Goal: Communication & Community: Answer question/provide support

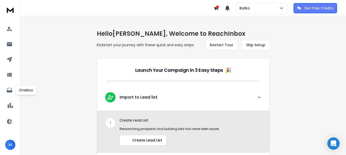
drag, startPoint x: 8, startPoint y: 90, endPoint x: 10, endPoint y: 84, distance: 6.6
click at [8, 90] on icon at bounding box center [9, 90] width 6 height 6
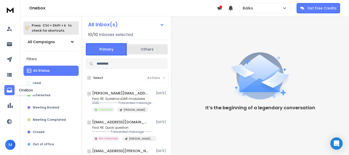
scroll to position [1369, 0]
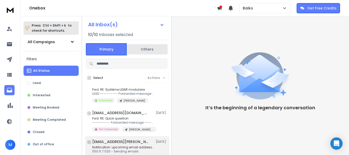
click at [141, 143] on h1 "[EMAIL_ADDRESS][PERSON_NAME][DOMAIN_NAME]" at bounding box center [120, 141] width 56 height 5
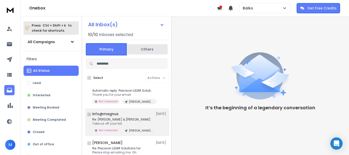
scroll to position [2814, 0]
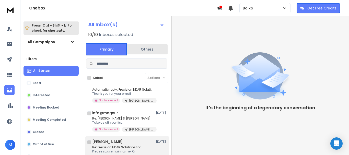
click at [138, 146] on p "Re: Precision LiDAR Solutions for" at bounding box center [122, 148] width 61 height 4
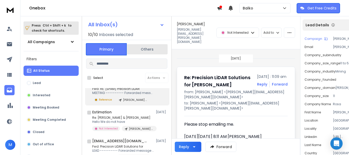
scroll to position [2993, 0]
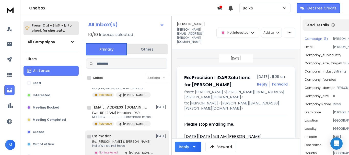
click at [132, 142] on p "Re: [PERSON_NAME] & [PERSON_NAME]" at bounding box center [122, 142] width 61 height 4
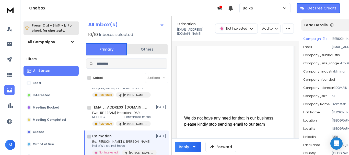
scroll to position [102, 0]
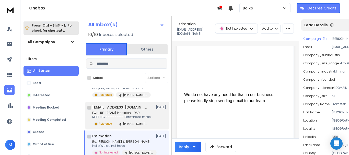
click at [117, 108] on h1 "[EMAIL_ADDRESS][DOMAIN_NAME] +2" at bounding box center [120, 107] width 56 height 5
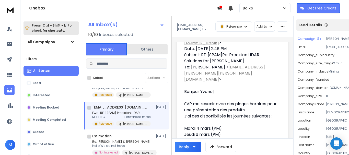
click at [248, 27] on icon at bounding box center [245, 27] width 3 height 2
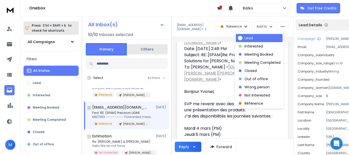
click at [250, 37] on p "Lead" at bounding box center [249, 38] width 8 height 5
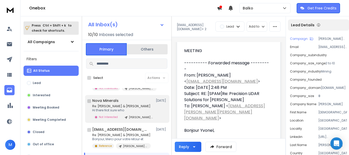
scroll to position [2967, 0]
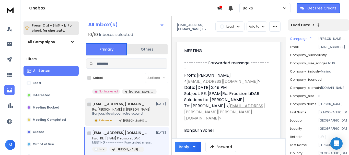
click at [139, 106] on h1 "[EMAIL_ADDRESS][DOMAIN_NAME]" at bounding box center [120, 104] width 56 height 5
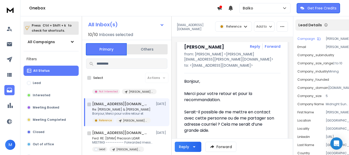
scroll to position [2942, 0]
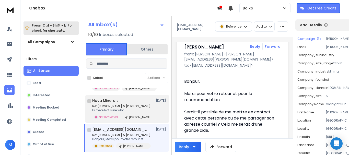
click at [141, 104] on div "Nova Minerals [DATE] Re: [PERSON_NAME] & [PERSON_NAME] Hi there Not sure who No…" at bounding box center [129, 109] width 75 height 22
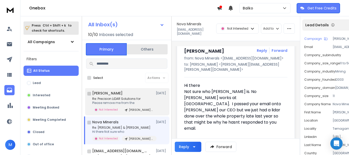
scroll to position [2916, 0]
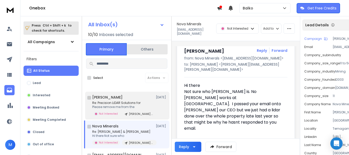
click at [134, 99] on div "[PERSON_NAME] [DATE]" at bounding box center [129, 97] width 75 height 5
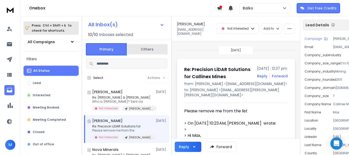
scroll to position [2891, 0]
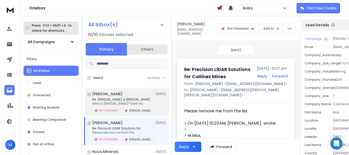
click at [138, 100] on p "Re: [PERSON_NAME] & [PERSON_NAME]" at bounding box center [122, 100] width 61 height 4
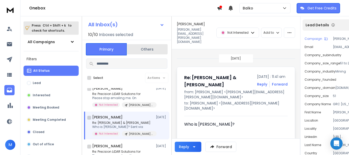
scroll to position [2865, 0]
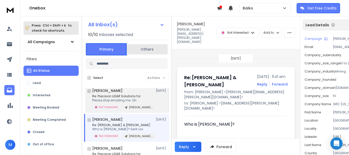
click at [141, 97] on p "Re: Precision LiDAR Solutions for" at bounding box center [122, 96] width 61 height 4
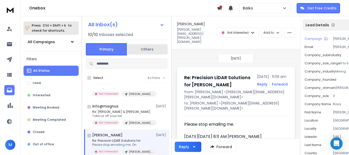
scroll to position [2814, 0]
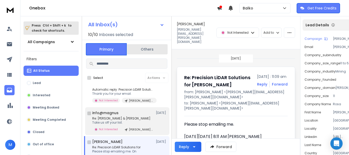
click at [138, 115] on div "info@magnus [DATE]" at bounding box center [129, 112] width 75 height 5
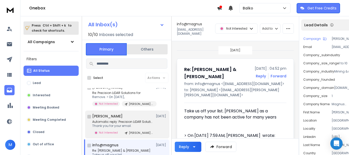
scroll to position [2788, 0]
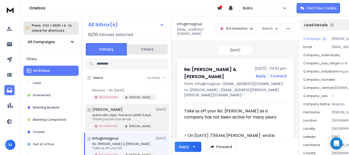
click at [137, 119] on p "Thank you for your email." at bounding box center [122, 119] width 61 height 4
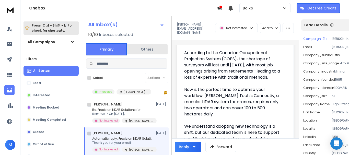
scroll to position [2763, 0]
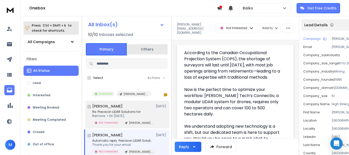
click at [137, 111] on p "Re: Precision LiDAR Solutions for" at bounding box center [122, 112] width 61 height 4
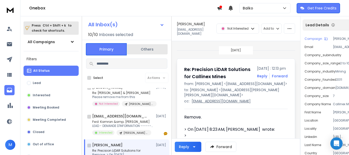
scroll to position [2712, 0]
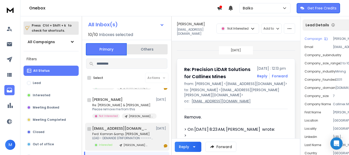
click at [137, 132] on div "[EMAIL_ADDRESS][DOMAIN_NAME] +2 [DATE] Fwd: Kamran &amp; [PERSON_NAME] LEAD - D…" at bounding box center [129, 137] width 75 height 22
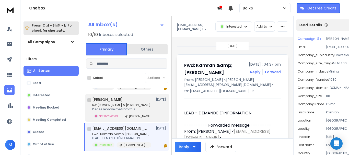
click at [137, 103] on div "[PERSON_NAME] [DATE] Re: [PERSON_NAME] & [PERSON_NAME] Please remove me from th…" at bounding box center [129, 108] width 75 height 22
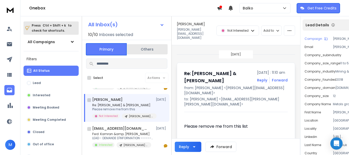
scroll to position [2686, 0]
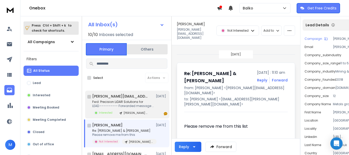
click at [116, 97] on h1 "[PERSON_NAME][EMAIL_ADDRESS][PERSON_NAME][DOMAIN_NAME]" at bounding box center [120, 96] width 56 height 5
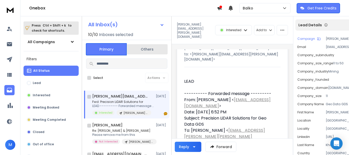
scroll to position [2660, 0]
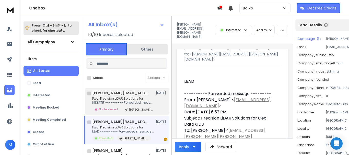
click at [130, 97] on p "Fwd: Precision LiDAR Solutions for" at bounding box center [122, 99] width 61 height 4
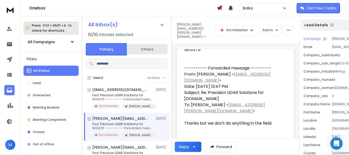
scroll to position [2609, 0]
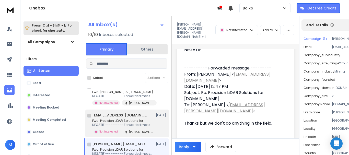
click at [139, 120] on p "Fwd: Precision LiDAR Solutions for" at bounding box center [122, 121] width 61 height 4
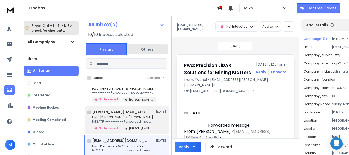
scroll to position [2558, 0]
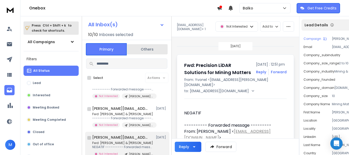
click at [152, 141] on div "[PERSON_NAME][EMAIL_ADDRESS][PERSON_NAME][DOMAIN_NAME] +1 [DATE] Fwd: [PERSON_N…" at bounding box center [129, 146] width 75 height 22
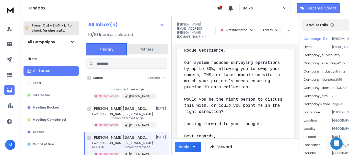
scroll to position [4, 0]
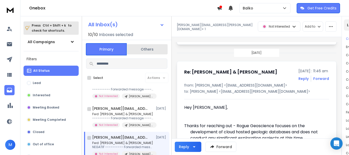
scroll to position [324, 0]
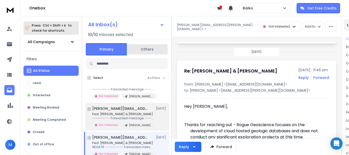
click at [140, 106] on h1 "[PERSON_NAME][EMAIL_ADDRESS][PERSON_NAME][DOMAIN_NAME] +1" at bounding box center [120, 108] width 56 height 5
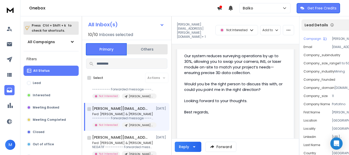
scroll to position [4, 0]
click at [241, 155] on span "3" at bounding box center [240, 158] width 3 height 4
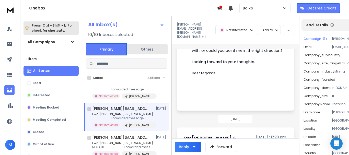
scroll to position [2533, 0]
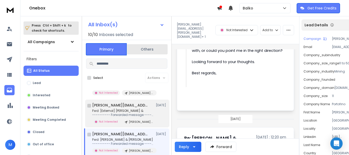
click at [134, 105] on div "[PERSON_NAME][EMAIL_ADDRESS][PERSON_NAME][DOMAIN_NAME] +1 [DATE] Fwd: [External…" at bounding box center [129, 114] width 75 height 22
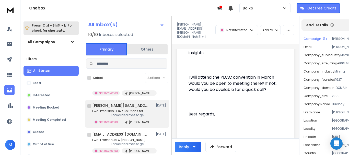
scroll to position [2277, 0]
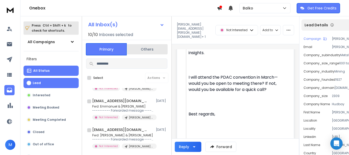
click at [55, 82] on button "Lead" at bounding box center [51, 83] width 55 height 10
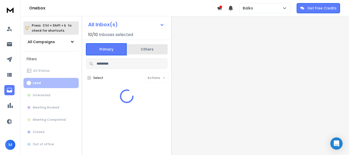
scroll to position [0, 0]
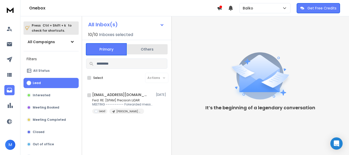
click at [50, 69] on button "All Status" at bounding box center [51, 71] width 55 height 10
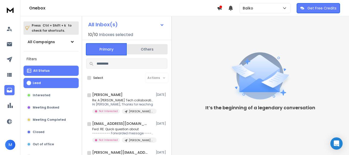
click at [45, 81] on button "Lead" at bounding box center [51, 83] width 55 height 10
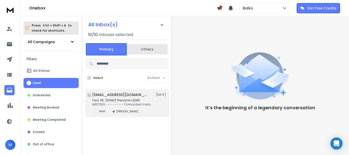
click at [133, 104] on p "MEETING ---------- Forwarded message --------- From: [PERSON_NAME]" at bounding box center [122, 105] width 61 height 4
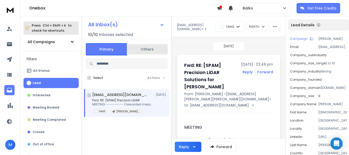
scroll to position [4, 0]
click at [161, 74] on div "Actions" at bounding box center [156, 78] width 23 height 10
click at [164, 73] on div "Actions" at bounding box center [156, 78] width 23 height 10
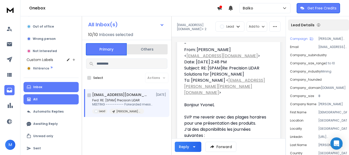
scroll to position [140, 0]
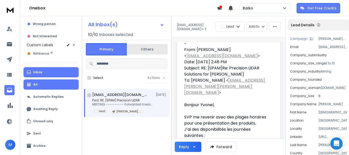
click at [39, 80] on button "All" at bounding box center [51, 85] width 55 height 10
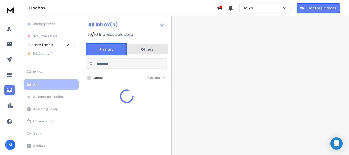
scroll to position [0, 0]
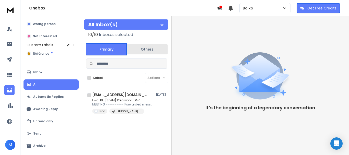
click at [161, 24] on icon at bounding box center [162, 25] width 5 height 5
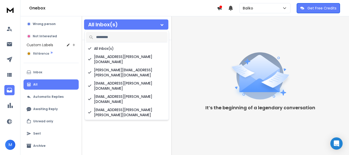
click at [162, 27] on icon at bounding box center [162, 25] width 5 height 5
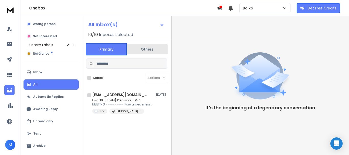
click at [182, 53] on div "It’s the beginning of a legendary conversation" at bounding box center [260, 82] width 177 height 132
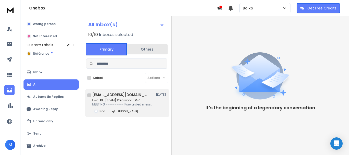
click at [136, 98] on div "[EMAIL_ADDRESS][DOMAIN_NAME] +2 [DATE] Fwd: RE: [SPAM] Precision LiDAR MEETING …" at bounding box center [129, 103] width 75 height 22
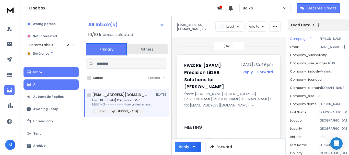
click at [47, 67] on button "Inbox" at bounding box center [51, 72] width 55 height 10
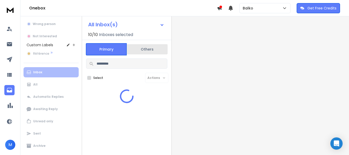
scroll to position [137, 0]
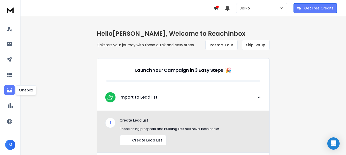
click at [12, 90] on icon at bounding box center [9, 90] width 6 height 6
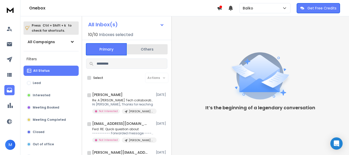
click at [106, 63] on input at bounding box center [126, 64] width 81 height 10
paste input "**********"
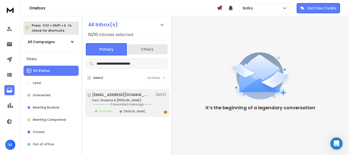
click at [125, 97] on h1 "[EMAIL_ADDRESS][DOMAIN_NAME] +1" at bounding box center [120, 94] width 56 height 5
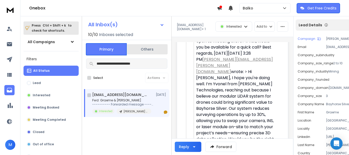
scroll to position [4, 0]
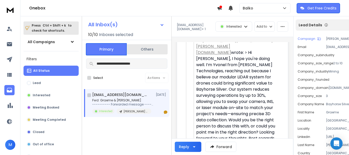
scroll to position [1711, 0]
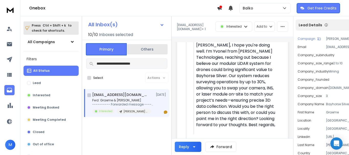
click at [122, 62] on input "**********" at bounding box center [126, 64] width 81 height 10
paste input "**"
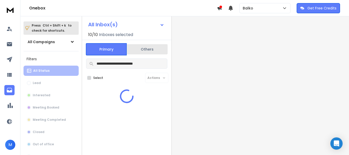
scroll to position [0, 0]
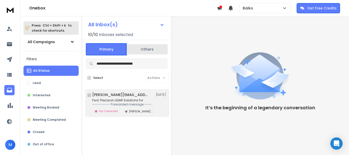
click at [122, 102] on p "Fwd: Precision LiDAR Solutions for" at bounding box center [122, 100] width 61 height 4
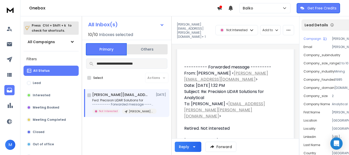
scroll to position [77, 0]
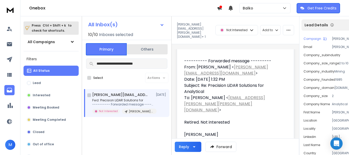
click at [140, 65] on input "**********" at bounding box center [126, 64] width 81 height 10
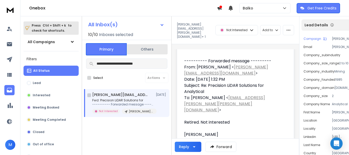
click at [140, 65] on input "**********" at bounding box center [126, 64] width 81 height 10
paste input
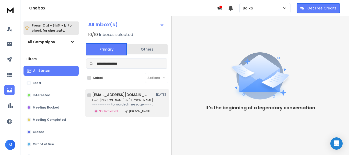
click at [105, 94] on h1 "[EMAIL_ADDRESS][DOMAIN_NAME] +1" at bounding box center [120, 94] width 56 height 5
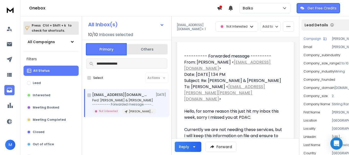
scroll to position [77, 0]
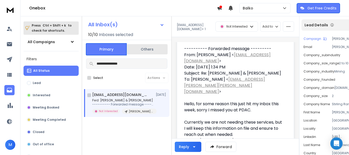
click at [127, 62] on input "**********" at bounding box center [126, 64] width 81 height 10
paste input "**********"
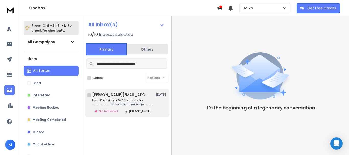
type input "**********"
click at [135, 94] on h1 "[PERSON_NAME][EMAIL_ADDRESS][PERSON_NAME][DOMAIN_NAME] +1" at bounding box center [120, 94] width 56 height 5
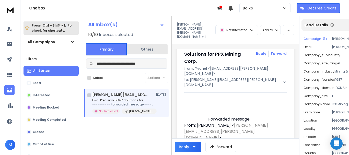
scroll to position [51, 0]
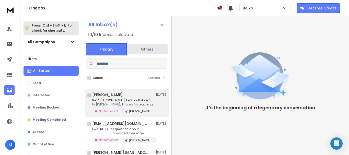
click at [119, 97] on h1 "[PERSON_NAME]" at bounding box center [107, 94] width 30 height 5
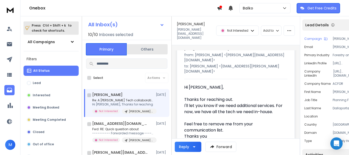
scroll to position [51, 0]
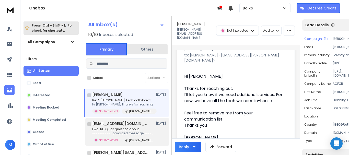
click at [117, 126] on h1 "[EMAIL_ADDRESS][DOMAIN_NAME]" at bounding box center [120, 123] width 56 height 5
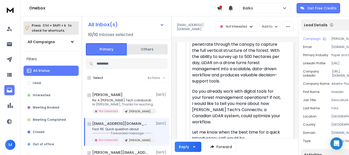
scroll to position [836, 0]
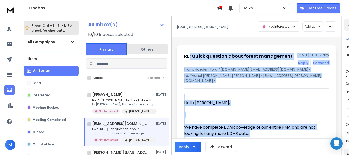
scroll to position [893, 0]
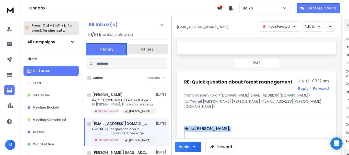
drag, startPoint x: 214, startPoint y: 96, endPoint x: 185, endPoint y: 106, distance: 30.7
copy div "Hello Yvonel, We have complete LiDAR coverage of our entire FMA and are not loo…"
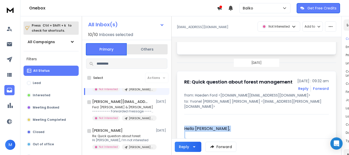
scroll to position [51, 0]
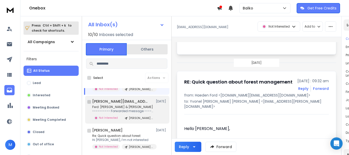
click at [134, 105] on p "Fwd: [PERSON_NAME] & [PERSON_NAME]" at bounding box center [122, 107] width 61 height 4
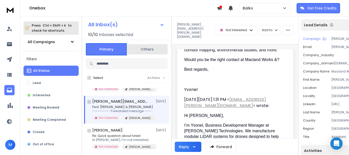
scroll to position [633, 0]
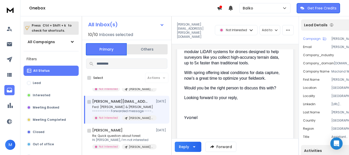
scroll to position [685, 0]
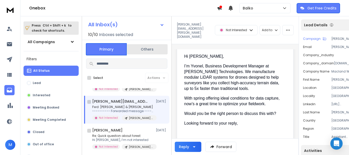
drag, startPoint x: 262, startPoint y: 106, endPoint x: 227, endPoint y: 102, distance: 35.2
copy p "maclandworks.com"
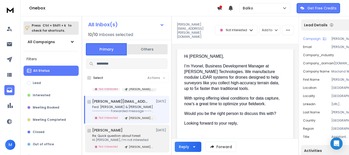
click at [140, 137] on p "Re: Quick question about forest" at bounding box center [122, 136] width 61 height 4
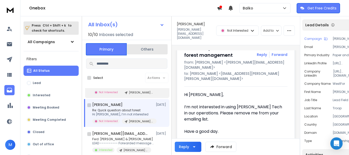
scroll to position [4, 0]
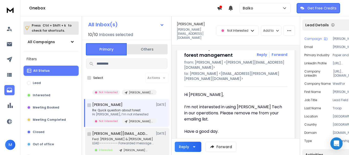
click at [138, 132] on h1 "[PERSON_NAME][EMAIL_ADDRESS][PERSON_NAME][DOMAIN_NAME]" at bounding box center [120, 133] width 56 height 5
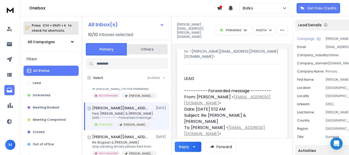
scroll to position [51, 0]
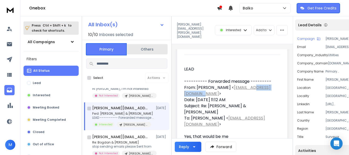
drag, startPoint x: 292, startPoint y: 74, endPoint x: 255, endPoint y: 74, distance: 36.1
click at [255, 85] on p "From: Sarah MacLeod < smacleod@primaryeng.com >" at bounding box center [230, 91] width 92 height 12
copy link "primaryeng.com"
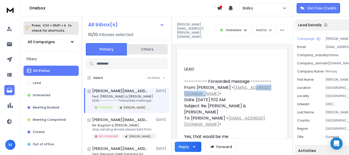
scroll to position [128, 0]
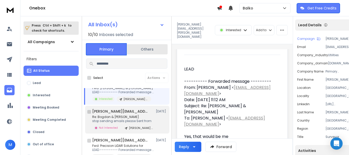
click at [106, 115] on p "Re: Bogdan & [PERSON_NAME]" at bounding box center [122, 117] width 61 height 4
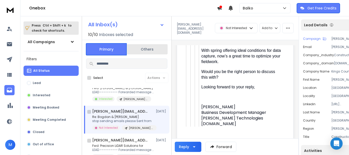
scroll to position [730, 0]
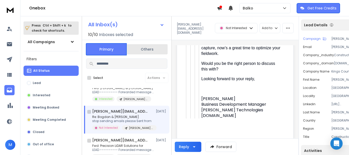
click at [241, 146] on span "5" at bounding box center [239, 148] width 3 height 4
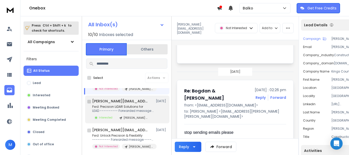
scroll to position [179, 0]
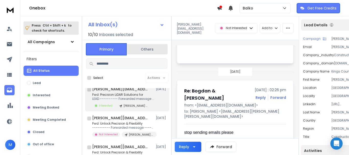
click at [129, 103] on div "Fwd: Precision LiDAR Solutions for LEAD ---------- Forwarded message --------- …" at bounding box center [122, 101] width 61 height 16
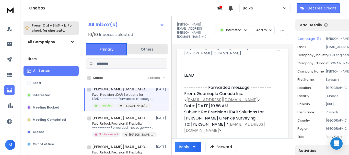
scroll to position [77, 0]
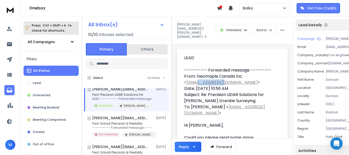
drag, startPoint x: 287, startPoint y: 51, endPoint x: 260, endPoint y: 51, distance: 27.1
click at [260, 73] on p "From: Geomaple Canada Inc. < info@geomaple.ca >" at bounding box center [230, 79] width 92 height 12
copy link "geomaple.ca"
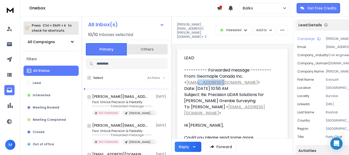
scroll to position [205, 0]
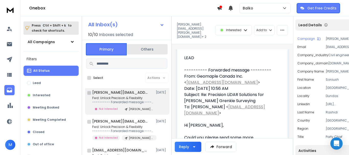
click at [116, 96] on p "Fwd: Unlock Precision & Flexibility" at bounding box center [122, 98] width 61 height 4
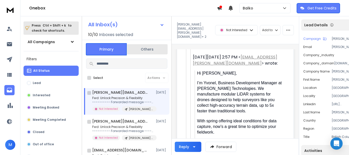
scroll to position [4, 0]
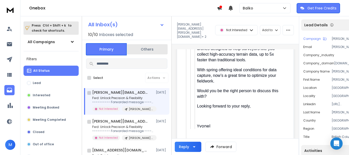
scroll to position [531, 0]
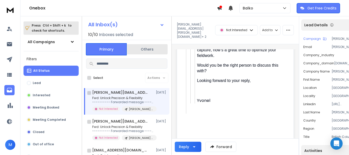
drag, startPoint x: 282, startPoint y: 75, endPoint x: 241, endPoint y: 74, distance: 41.4
copy p "@hagenlandsurveys.ca"
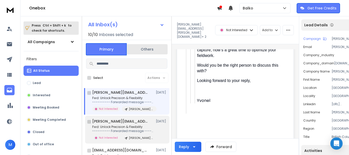
click at [116, 125] on p "Fwd: Unlock Precision & Flexibility" at bounding box center [122, 127] width 61 height 4
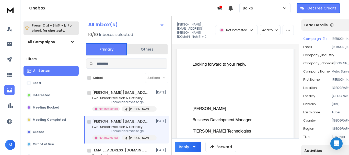
scroll to position [1215, 0]
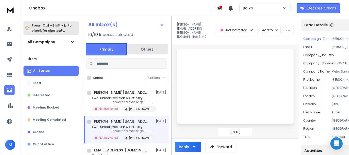
scroll to position [1292, 0]
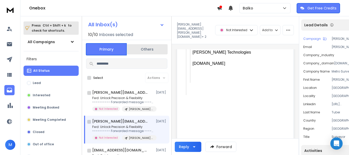
drag, startPoint x: 267, startPoint y: 79, endPoint x: 239, endPoint y: 80, distance: 28.7
copy p "metrosurveys.ca"
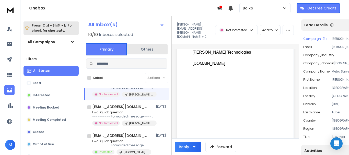
scroll to position [256, 0]
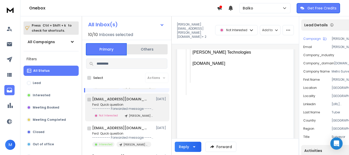
click at [129, 107] on p "---------- Forwarded message --------- From: [PERSON_NAME]" at bounding box center [122, 109] width 61 height 4
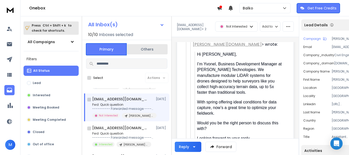
scroll to position [585, 0]
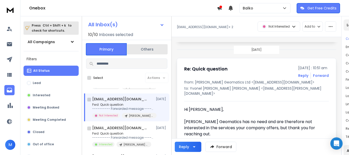
scroll to position [611, 0]
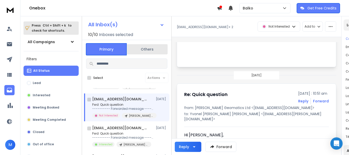
drag, startPoint x: 317, startPoint y: 80, endPoint x: 276, endPoint y: 78, distance: 41.0
click at [276, 105] on p "from: Amy Hamilton - Jones Geomatics Ltd <admin@jonesgeomatics.com>" at bounding box center [256, 107] width 145 height 5
copy p "@jonesgeomatics.com"
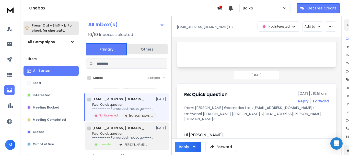
click at [131, 133] on p "Fwd: Quick question" at bounding box center [122, 134] width 61 height 4
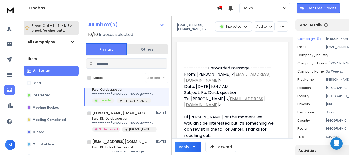
scroll to position [307, 0]
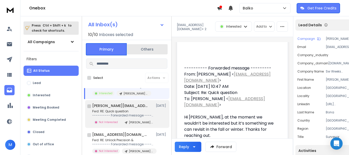
click at [137, 120] on div "[PERSON_NAME] - Surveyor" at bounding box center [139, 122] width 35 height 5
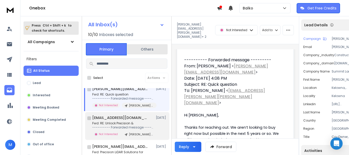
scroll to position [332, 0]
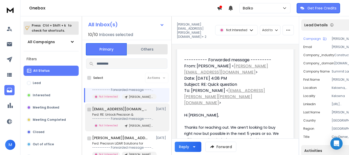
click at [138, 113] on div "ygd@balkotechnologies.com +2 27 May Fwd: RE: Unlock Precision & ---------- Forw…" at bounding box center [129, 118] width 75 height 22
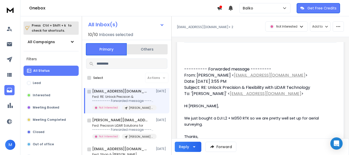
scroll to position [358, 0]
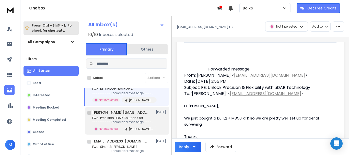
click at [122, 114] on h1 "[PERSON_NAME][EMAIL_ADDRESS][PERSON_NAME][DOMAIN_NAME] +2" at bounding box center [120, 112] width 56 height 5
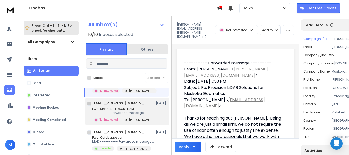
scroll to position [409, 0]
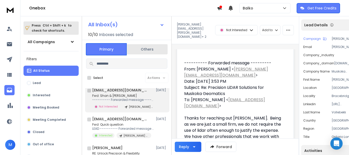
click at [142, 102] on p "---------- Forwarded message --------- From: [GEOGRAPHIC_DATA]" at bounding box center [122, 100] width 61 height 4
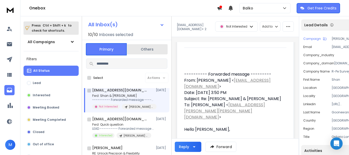
scroll to position [77, 0]
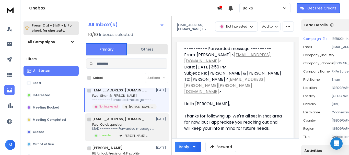
click at [112, 124] on p "Fwd: Quick question" at bounding box center [122, 125] width 61 height 4
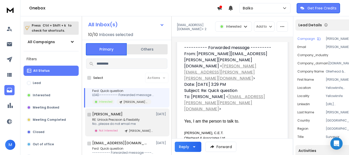
scroll to position [460, 0]
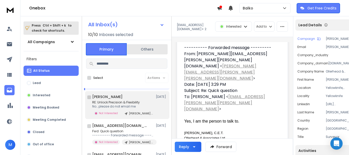
click at [129, 100] on div "Harold Hyde 27 May RE: Unlock Precision & Flexibility No….please do not email m…" at bounding box center [129, 105] width 75 height 22
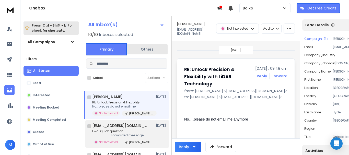
click at [120, 128] on h1 "[EMAIL_ADDRESS][DOMAIN_NAME] +2" at bounding box center [120, 125] width 56 height 5
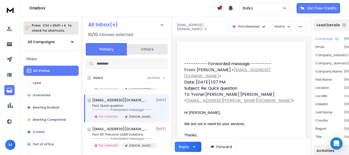
scroll to position [77, 0]
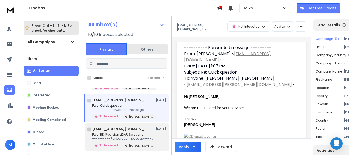
click at [123, 131] on h1 "[EMAIL_ADDRESS][DOMAIN_NAME]" at bounding box center [120, 129] width 56 height 5
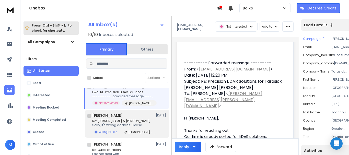
scroll to position [537, 0]
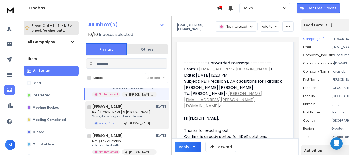
click at [133, 108] on div "Mohammad Haque 23 May" at bounding box center [129, 106] width 75 height 5
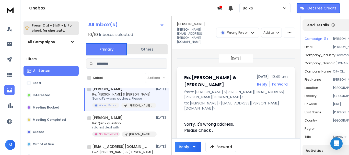
scroll to position [563, 0]
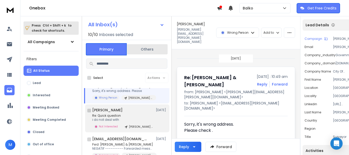
drag, startPoint x: 129, startPoint y: 112, endPoint x: 128, endPoint y: 109, distance: 2.8
click at [128, 112] on div "Gary Hickman 22 May" at bounding box center [129, 110] width 75 height 5
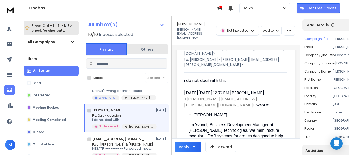
scroll to position [26, 0]
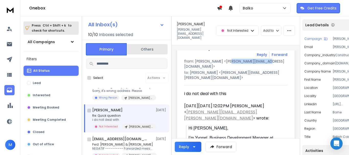
drag, startPoint x: 271, startPoint y: 54, endPoint x: 232, endPoint y: 53, distance: 38.6
click at [232, 59] on p "from: Gary Hickman <gary@bennettsurveys.com>" at bounding box center [235, 64] width 103 height 10
copy p "@bennettsurveys.com"
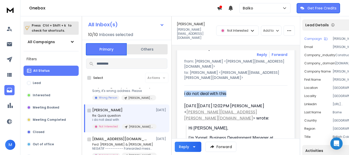
drag, startPoint x: 230, startPoint y: 81, endPoint x: 182, endPoint y: 80, distance: 48.9
copy div "i do not deal with this"
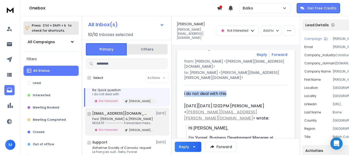
scroll to position [614, 0]
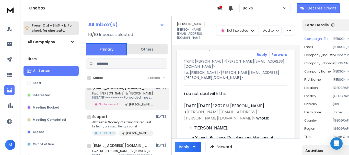
click at [95, 98] on p "NEGATIF ---------- Forwarded message --------- From: [PERSON_NAME]" at bounding box center [122, 98] width 61 height 4
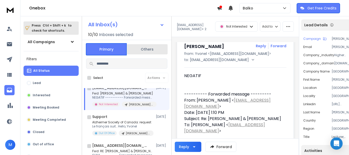
scroll to position [51, 0]
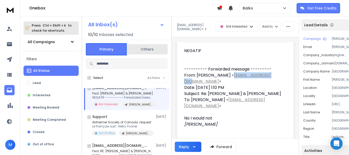
drag, startPoint x: 276, startPoint y: 74, endPoint x: 231, endPoint y: 72, distance: 44.8
click at [231, 72] on p "From: Renate Bradley < renateb6@gmail.com >" at bounding box center [233, 78] width 98 height 12
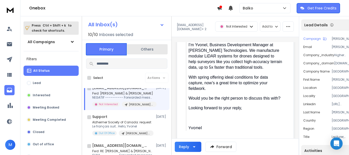
scroll to position [324, 0]
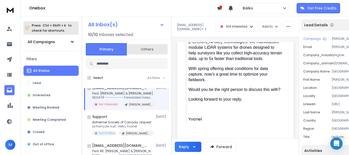
click at [241, 155] on span "4" at bounding box center [240, 158] width 3 height 4
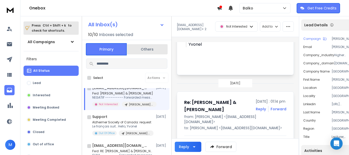
scroll to position [401, 0]
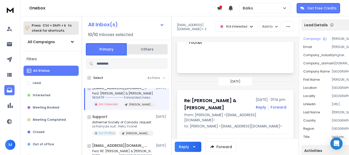
drag, startPoint x: 305, startPoint y: 64, endPoint x: 257, endPoint y: 59, distance: 47.8
drag, startPoint x: 200, startPoint y: 107, endPoint x: 182, endPoint y: 101, distance: 18.4
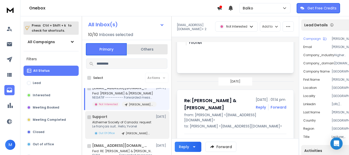
click at [113, 124] on p "Alzheimer Society of Canada: request" at bounding box center [122, 122] width 61 height 4
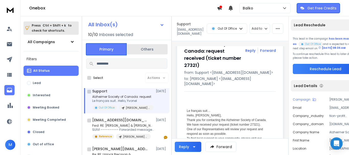
scroll to position [665, 0]
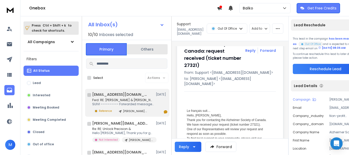
click at [150, 106] on div "Fwd: RE: Tim & Balko SUIVI ---------- Forwarded message --------- From: Tim Ref…" at bounding box center [122, 106] width 61 height 16
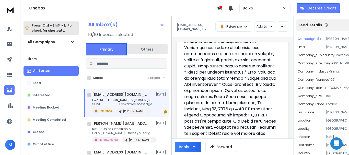
scroll to position [584, 0]
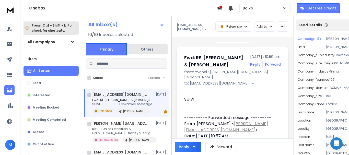
scroll to position [0, 0]
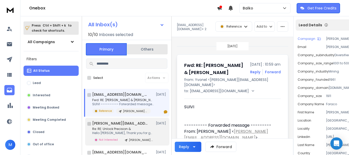
click at [142, 125] on h1 "[PERSON_NAME][EMAIL_ADDRESS][DOMAIN_NAME]" at bounding box center [120, 123] width 56 height 5
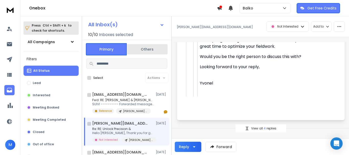
scroll to position [4, 0]
click at [265, 126] on span "4" at bounding box center [265, 128] width 3 height 4
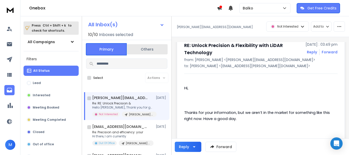
scroll to position [716, 0]
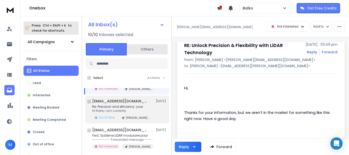
click at [139, 105] on p "Re: Precision and efficiency: your" at bounding box center [122, 107] width 61 height 4
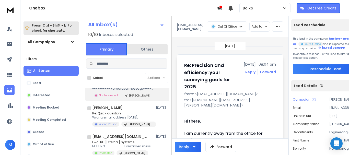
scroll to position [742, 0]
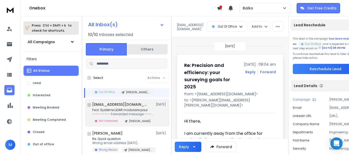
click at [144, 110] on p "Fwd: Système LiDAR modulaire pour" at bounding box center [122, 110] width 61 height 4
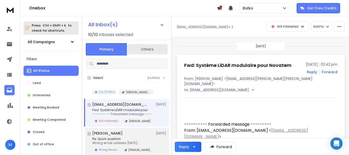
click at [145, 139] on p "Re: Quick question" at bounding box center [122, 139] width 61 height 4
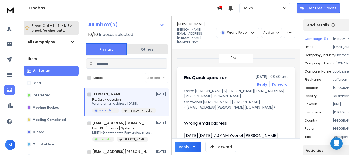
scroll to position [793, 0]
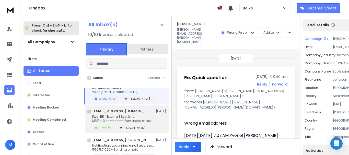
click at [141, 118] on p "Fwd: RE: [External] Système" at bounding box center [122, 117] width 61 height 4
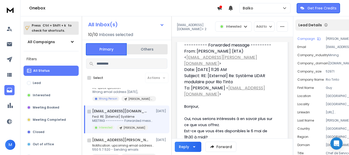
scroll to position [102, 0]
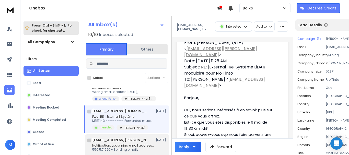
click at [133, 146] on p "Notification: upcoming email address change" at bounding box center [122, 146] width 61 height 4
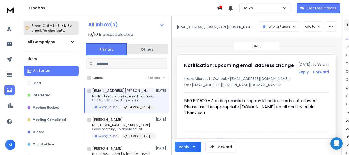
scroll to position [844, 0]
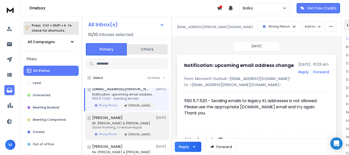
click at [122, 126] on p "Good morning, To ensure equal" at bounding box center [122, 128] width 61 height 4
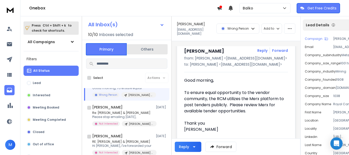
scroll to position [895, 0]
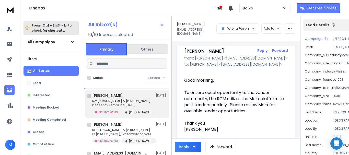
click at [127, 104] on p "Please stop emailing [DATE]," at bounding box center [122, 105] width 61 height 4
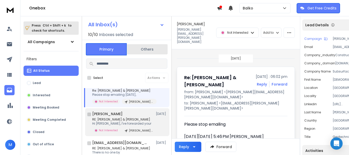
scroll to position [921, 0]
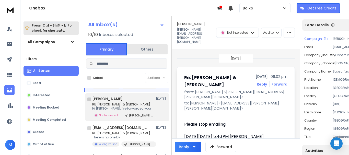
click at [136, 110] on p "Hi [PERSON_NAME], I've forwarded your" at bounding box center [122, 109] width 61 height 4
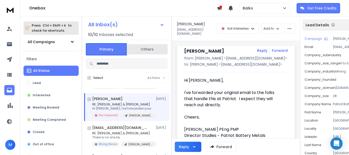
scroll to position [743, 0]
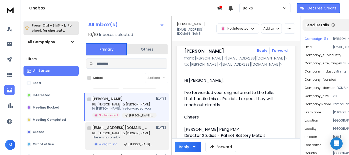
click at [140, 132] on p "RE: [PERSON_NAME] & [PERSON_NAME]" at bounding box center [122, 133] width 61 height 4
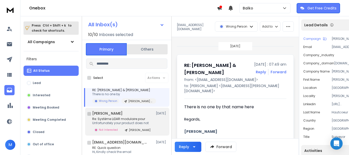
scroll to position [972, 0]
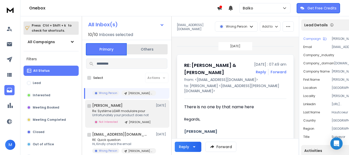
click at [144, 116] on p "Unfortunately your product does not" at bounding box center [122, 115] width 61 height 4
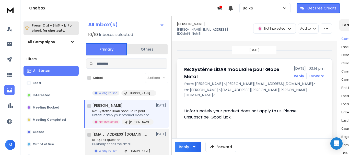
click at [142, 137] on h1 "[EMAIL_ADDRESS][DOMAIN_NAME]" at bounding box center [120, 134] width 56 height 5
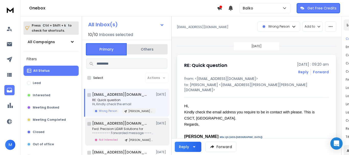
scroll to position [1023, 0]
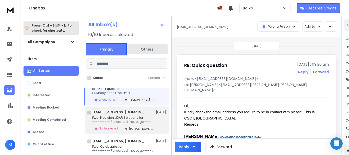
click at [147, 122] on p "---------- Forwarded message --------- From: [PERSON_NAME]" at bounding box center [122, 122] width 61 height 4
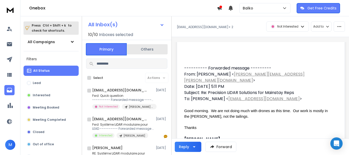
scroll to position [1074, 0]
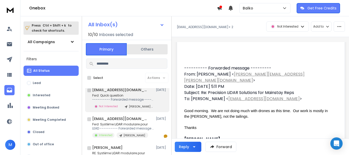
click at [152, 104] on div "Fwd: Quick question ---------- Forwarded message --------- From: Joel Not Inter…" at bounding box center [124, 102] width 64 height 16
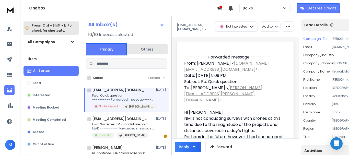
scroll to position [77, 0]
